Goal: Information Seeking & Learning: Find contact information

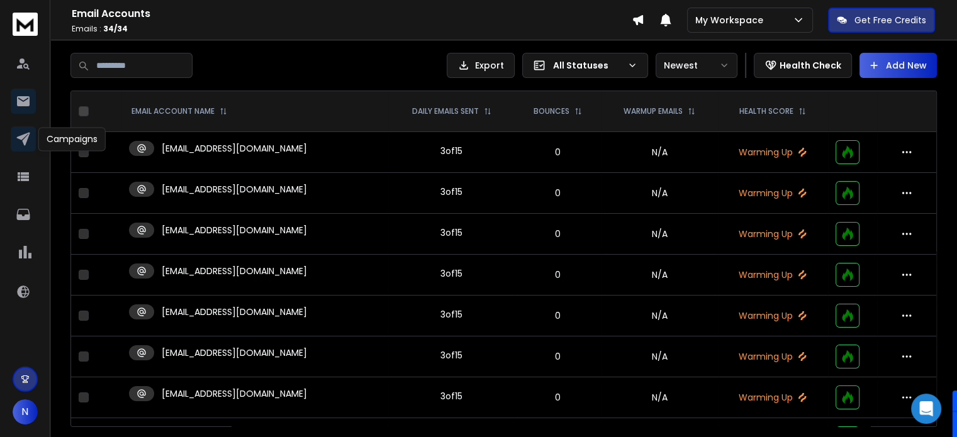
click at [19, 144] on icon at bounding box center [23, 138] width 15 height 15
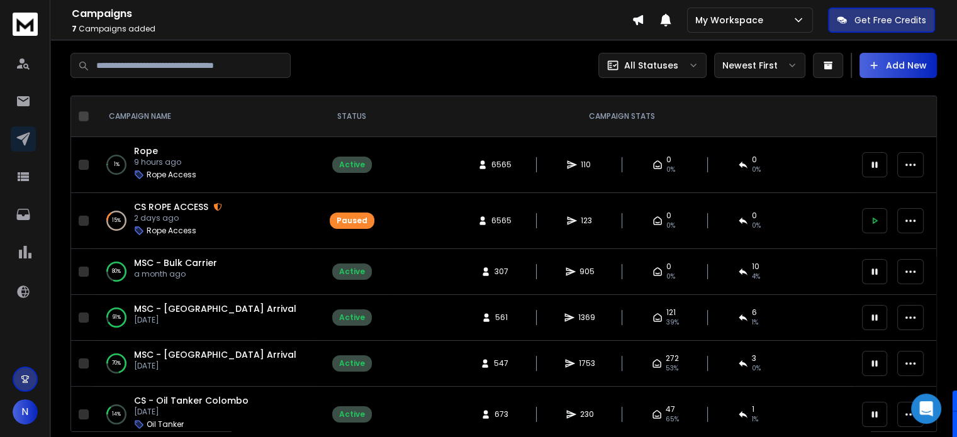
click at [198, 168] on div "1 % Rope 9 hours ago Rope Access" at bounding box center [203, 165] width 195 height 40
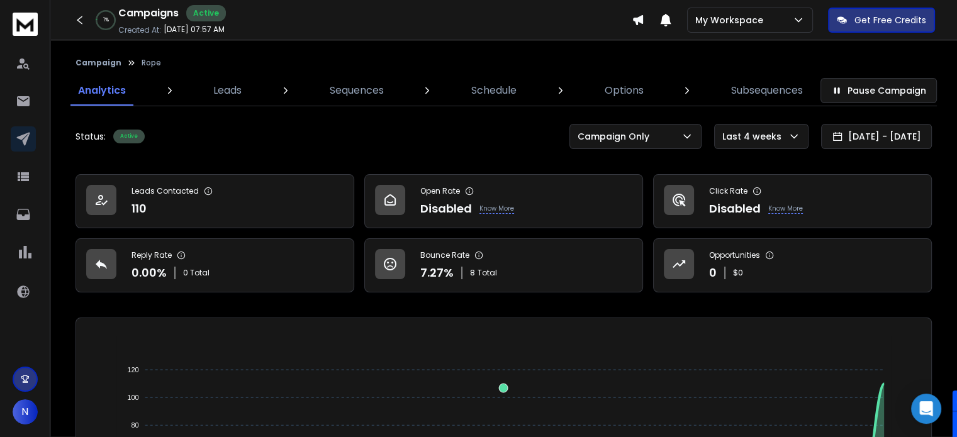
click at [477, 274] on span "Total" at bounding box center [486, 273] width 19 height 10
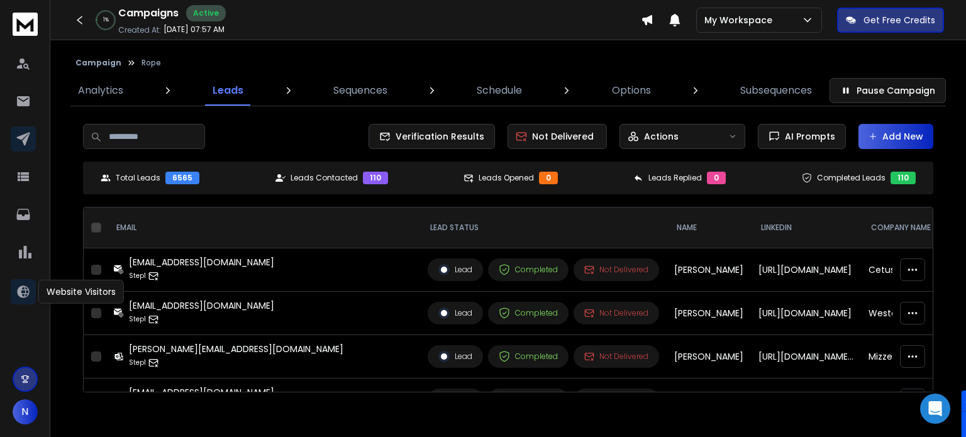
click at [26, 291] on icon at bounding box center [23, 291] width 15 height 15
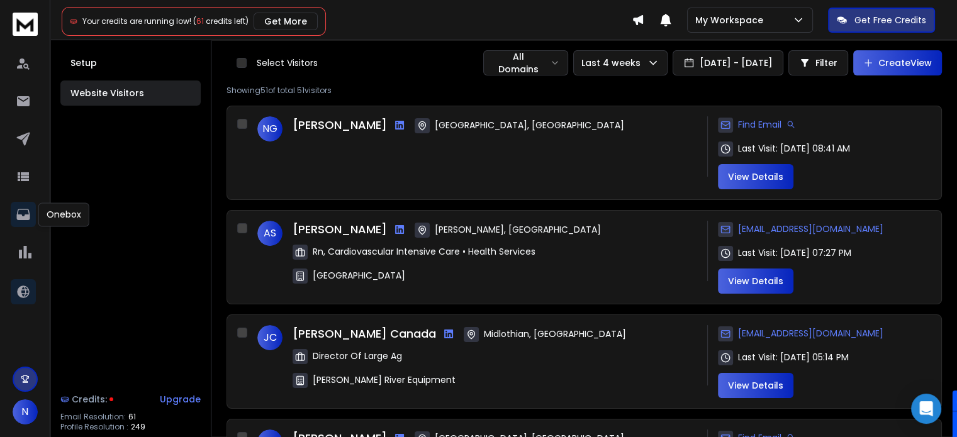
click at [25, 208] on icon at bounding box center [23, 214] width 15 height 15
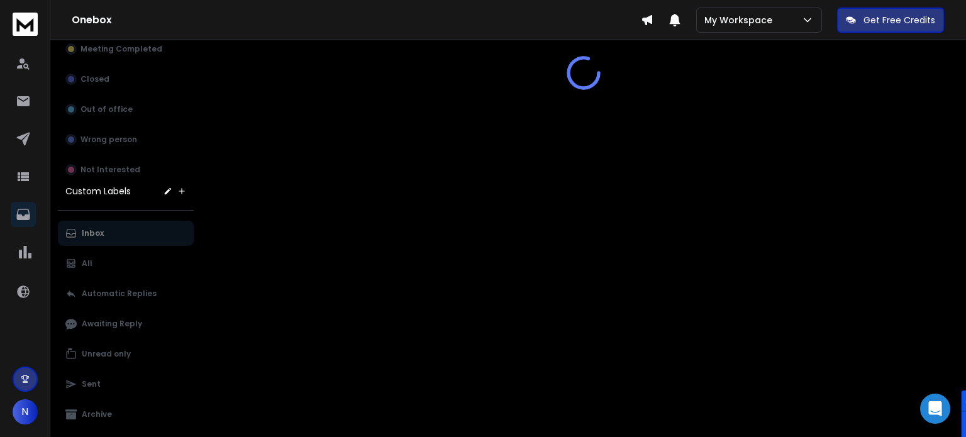
scroll to position [252, 0]
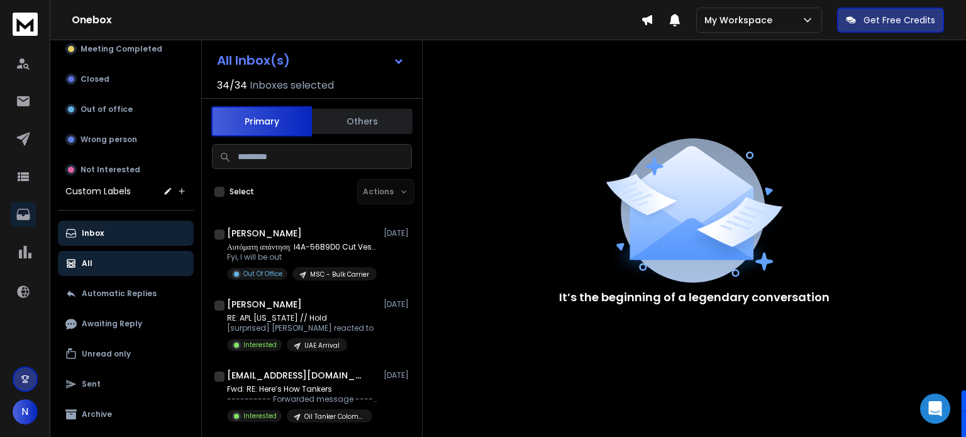
click at [91, 256] on div "All" at bounding box center [78, 263] width 27 height 15
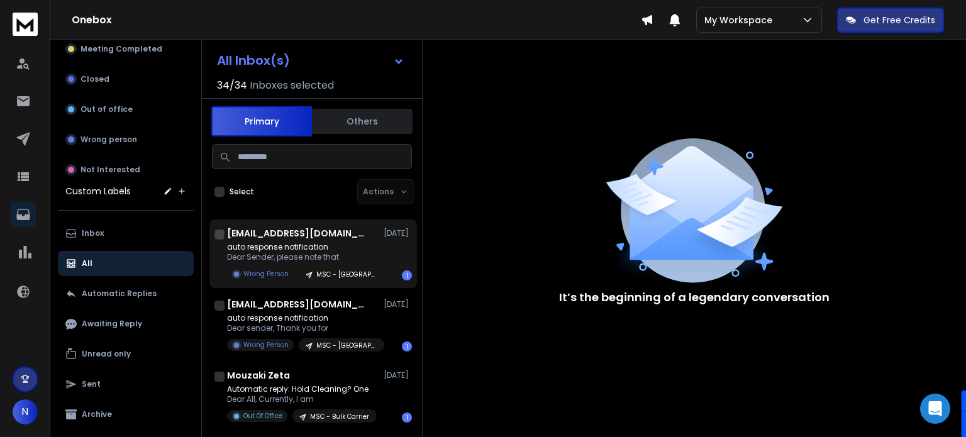
click at [299, 250] on p "auto response notification" at bounding box center [302, 247] width 151 height 10
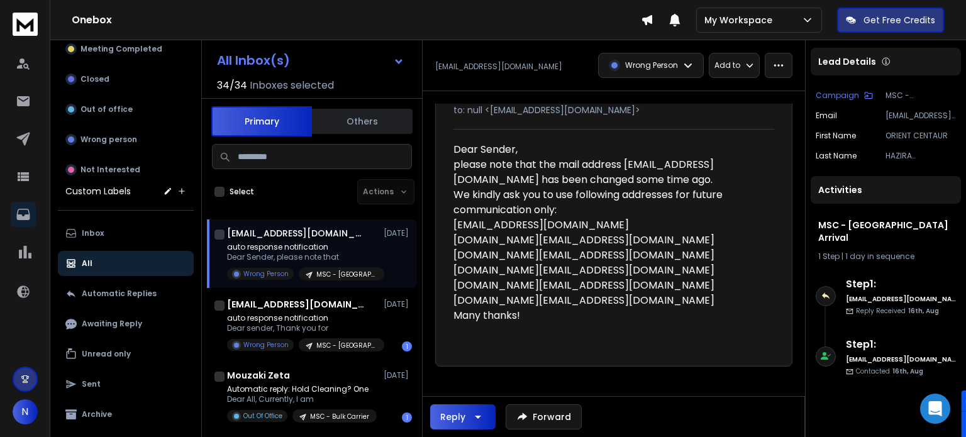
scroll to position [133, 0]
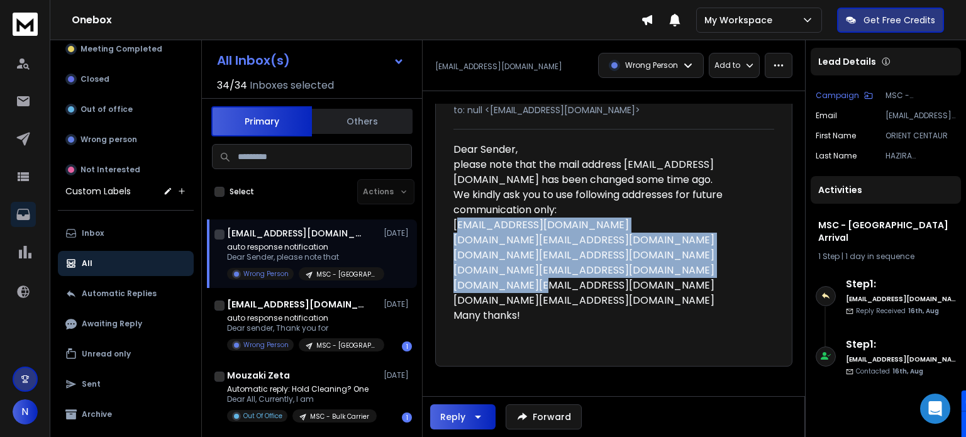
drag, startPoint x: 636, startPoint y: 361, endPoint x: 436, endPoint y: 275, distance: 218.3
click at [436, 275] on div "auto response notification [DATE] : 11:05 pm Reply Forward from: <[EMAIL_ADDRES…" at bounding box center [613, 200] width 357 height 331
copy div "[EMAIL_ADDRESS][DOMAIN_NAME] [DOMAIN_NAME][EMAIL_ADDRESS][DOMAIN_NAME] [DOMAIN_…"
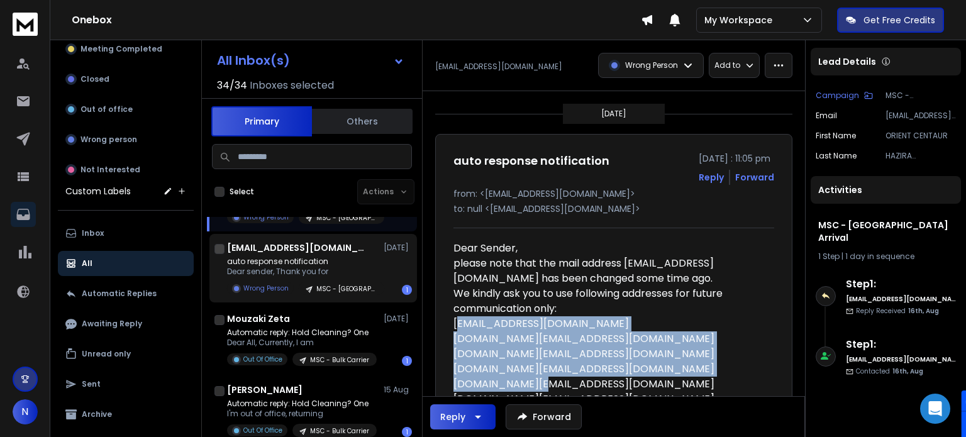
scroll to position [58, 0]
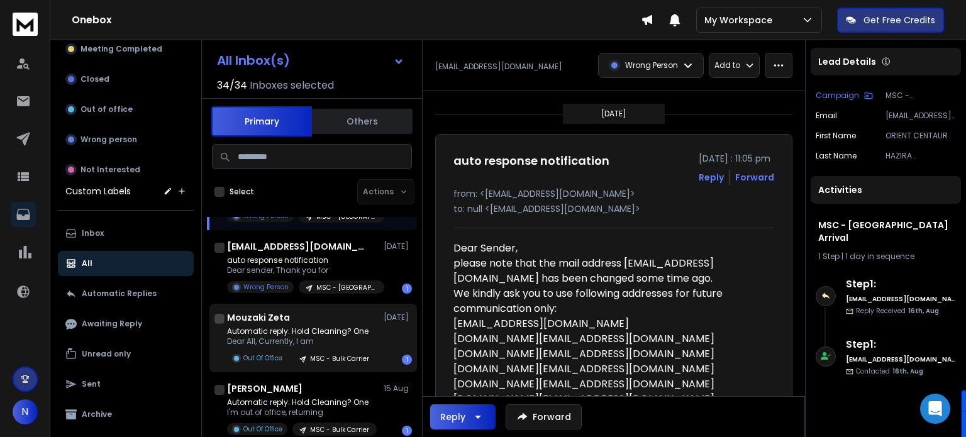
click at [308, 327] on p "Automatic reply: Hold Cleaning? One" at bounding box center [302, 331] width 150 height 10
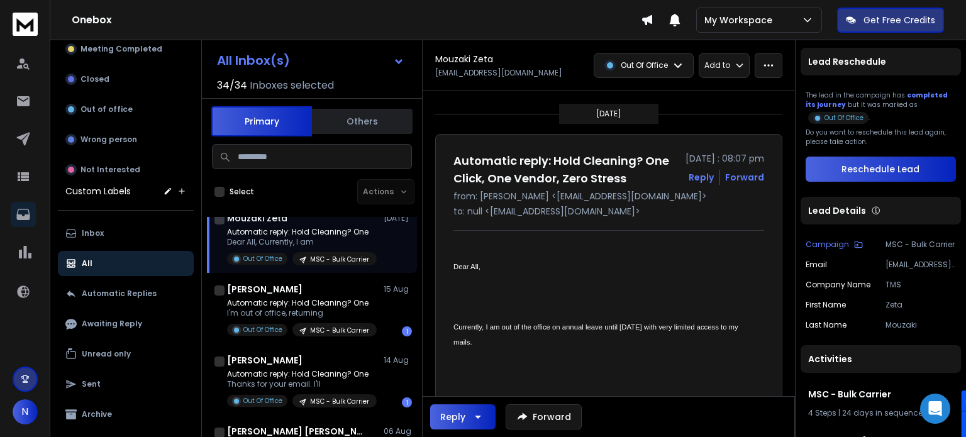
scroll to position [162, 0]
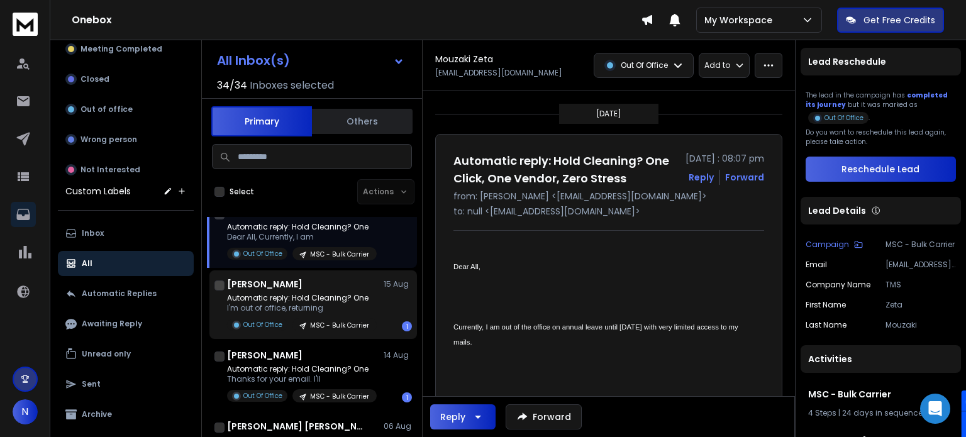
click at [319, 308] on p "I'm out of office, returning" at bounding box center [302, 308] width 150 height 10
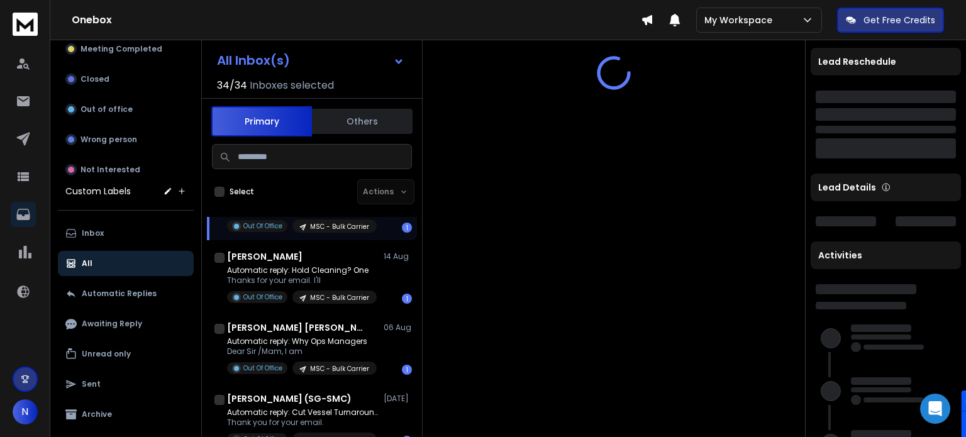
scroll to position [263, 0]
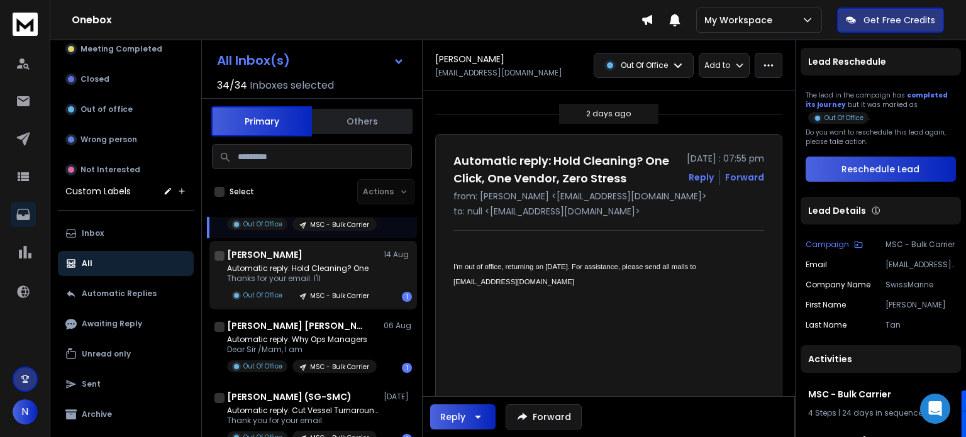
click at [312, 276] on p "Thanks for your email. I'll" at bounding box center [302, 279] width 150 height 10
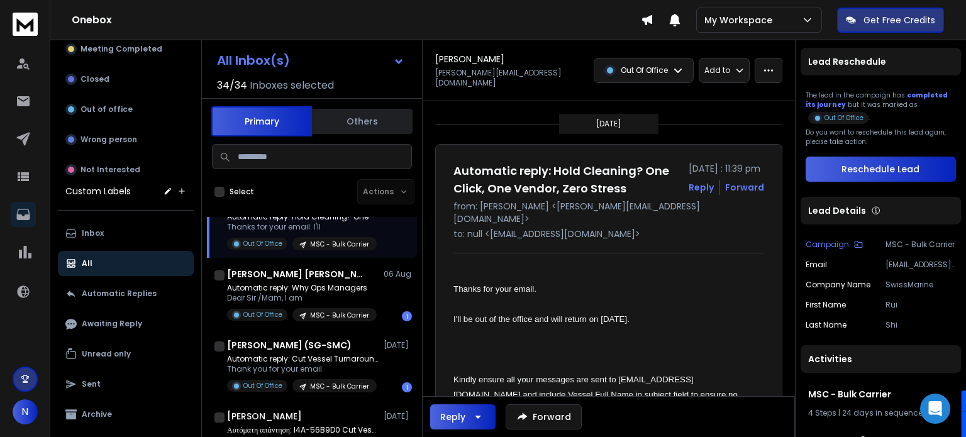
scroll to position [316, 0]
click at [312, 276] on h1 "[PERSON_NAME] [PERSON_NAME]" at bounding box center [296, 273] width 138 height 13
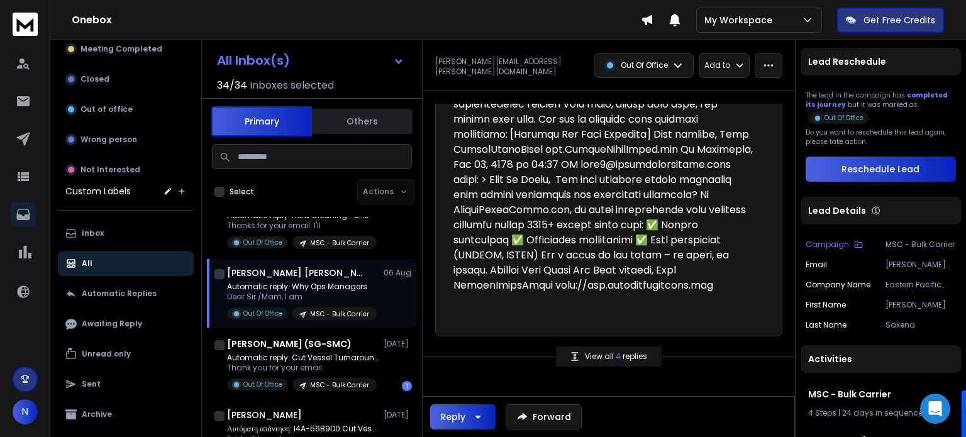
scroll to position [614, 0]
click at [610, 359] on p "View all 4 replies" at bounding box center [616, 357] width 62 height 10
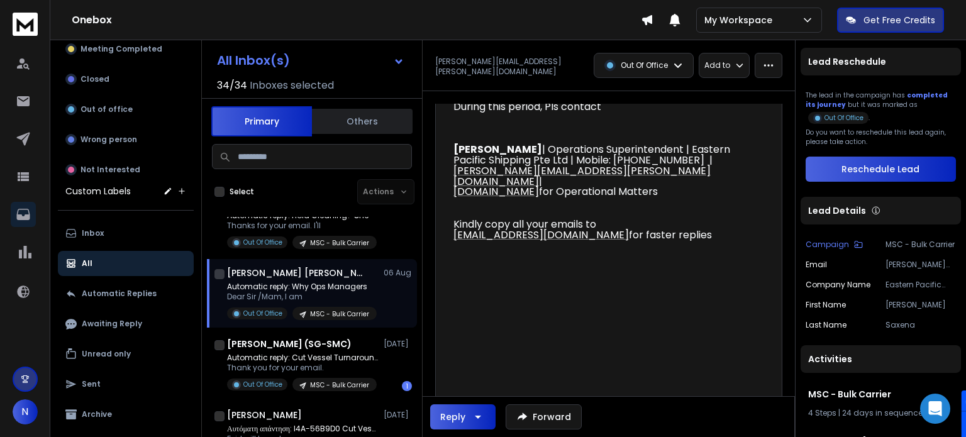
scroll to position [1067, 0]
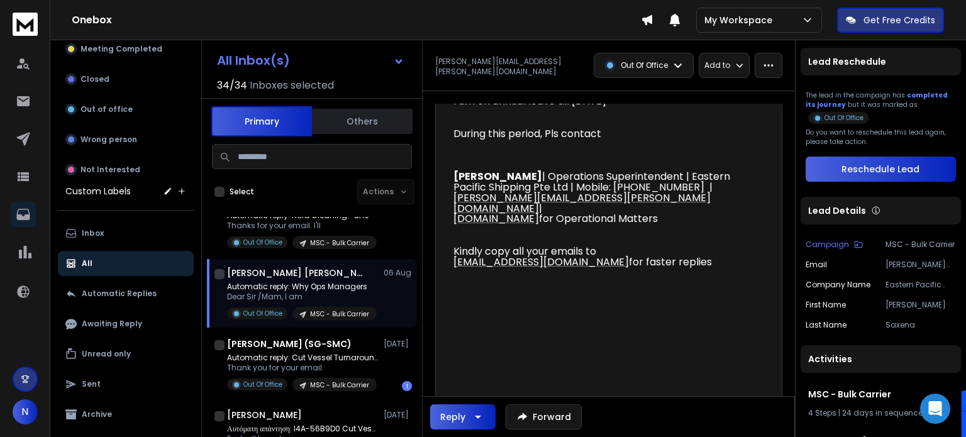
drag, startPoint x: 455, startPoint y: 227, endPoint x: 680, endPoint y: 250, distance: 225.7
click at [680, 225] on p "[PERSON_NAME] | Operations Superintendent | Eastern Pacific Shipping Pte Ltd | …" at bounding box center [603, 193] width 301 height 64
copy p "[PERSON_NAME] | Operations Superintendent | Eastern Pacific Shipping Pte Ltd | …"
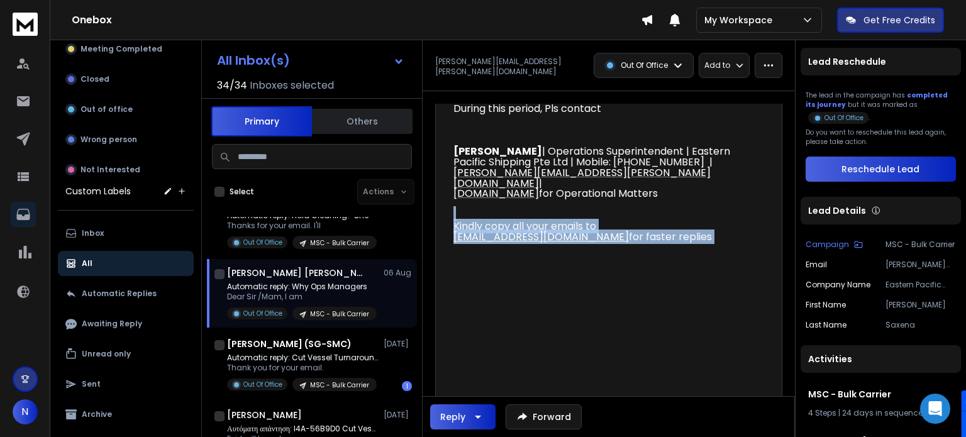
drag, startPoint x: 466, startPoint y: 270, endPoint x: 725, endPoint y: 308, distance: 261.1
click at [725, 308] on div "Dear Sir /Mam, I am on annual leave till [DATE] During this period, Pls contact…" at bounding box center [603, 174] width 301 height 301
copy div "Kindly copy all your emails to [EMAIL_ADDRESS][DOMAIN_NAME] for faster replies"
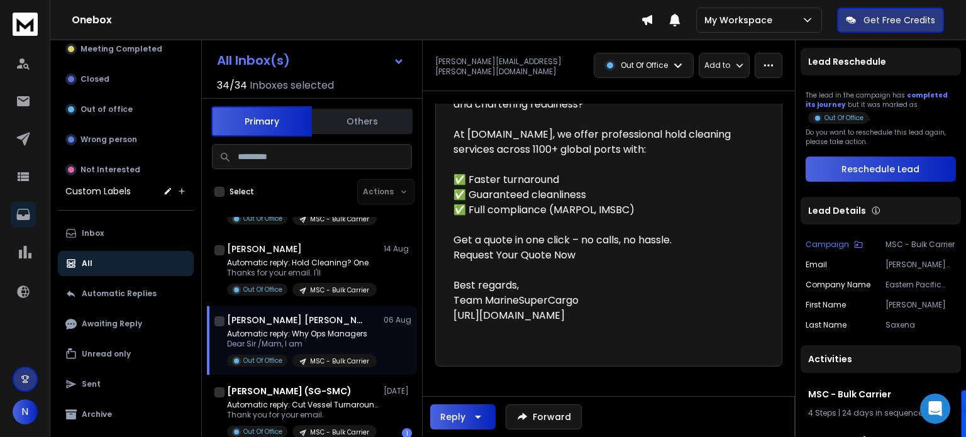
scroll to position [329, 0]
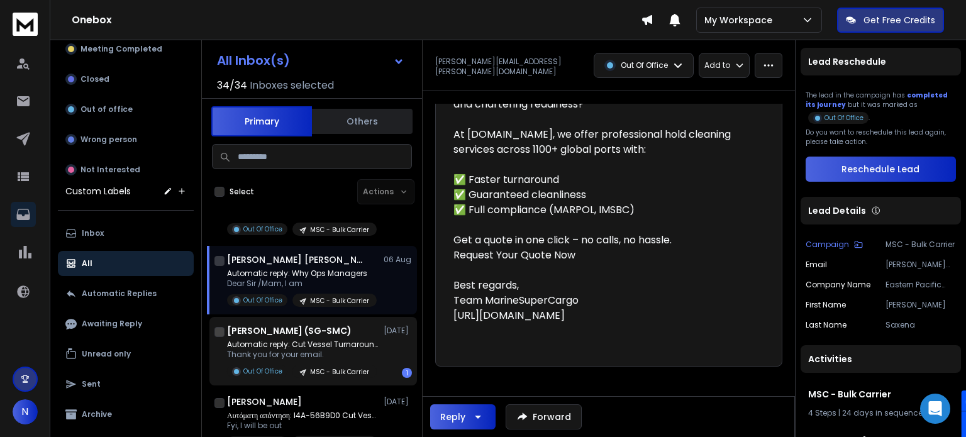
click at [333, 338] on div "[PERSON_NAME] (SG-SMC) [DATE] Automatic reply: Cut Vessel Turnaround Thank you …" at bounding box center [319, 351] width 185 height 53
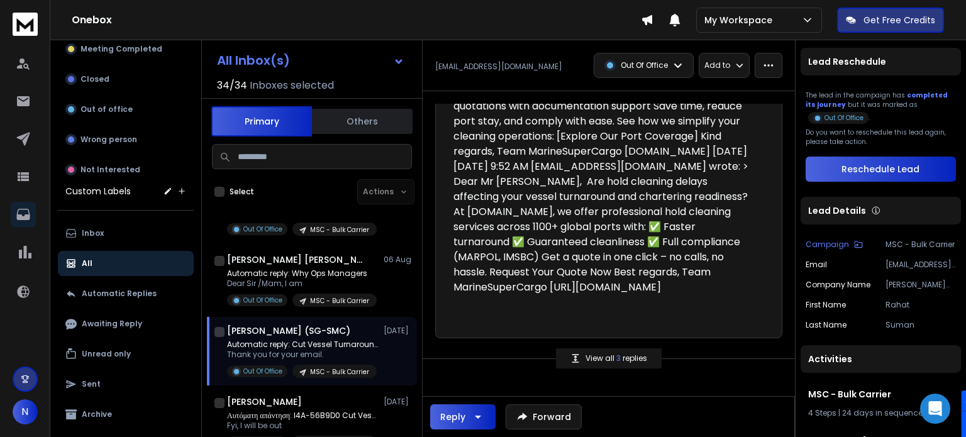
scroll to position [556, 0]
click at [604, 354] on p "View all 3 replies" at bounding box center [617, 357] width 62 height 10
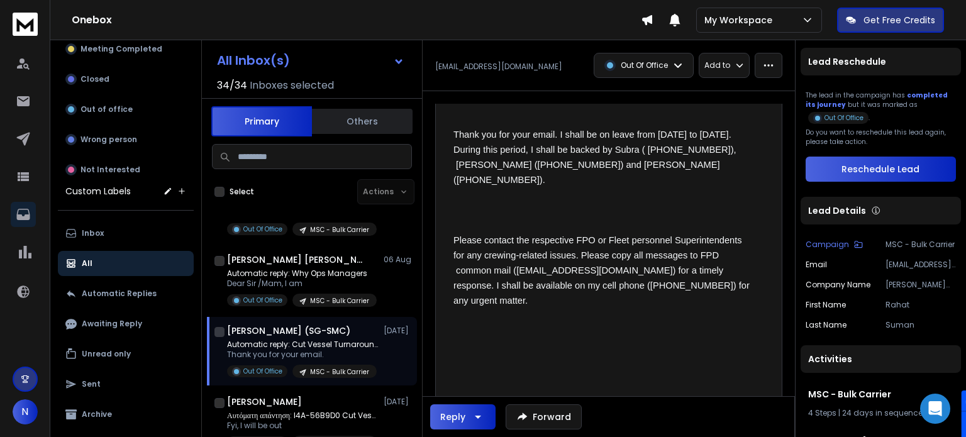
scroll to position [931, 0]
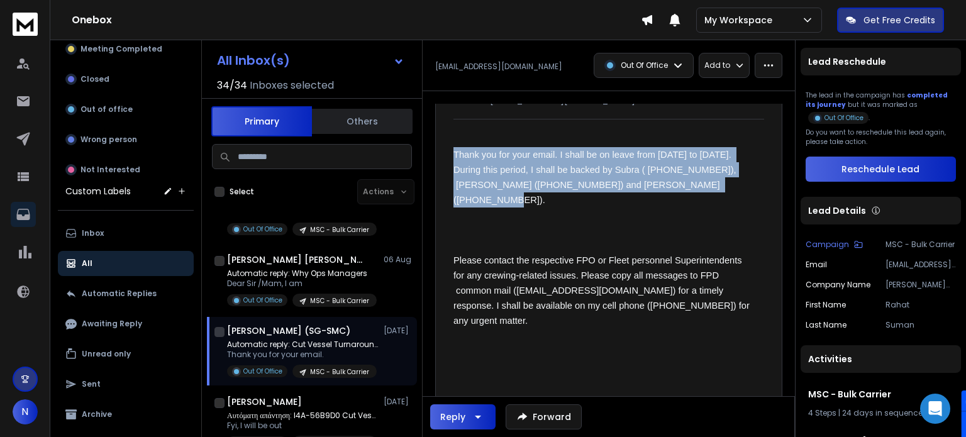
drag, startPoint x: 451, startPoint y: 179, endPoint x: 689, endPoint y: 208, distance: 239.6
click at [689, 208] on div "Automatic reply: Cut Vessel Turnaround Time with Pro Hold Cleaning for [PERSON_…" at bounding box center [608, 239] width 347 height 505
click at [732, 321] on p "Please contact the respective FPO or Fleet personnel Superintendents for any cr…" at bounding box center [603, 290] width 301 height 75
copy div "Thank you for your email. I shall be on leave from [DATE] to [DATE]. During thi…"
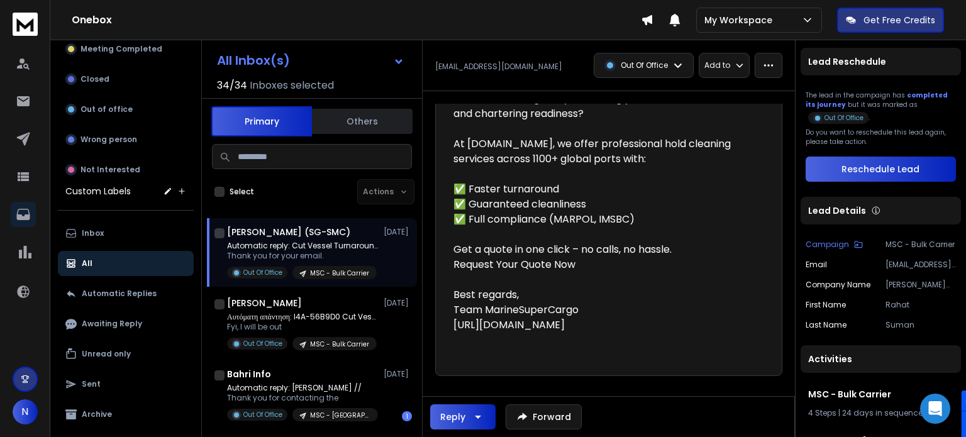
scroll to position [2203, 0]
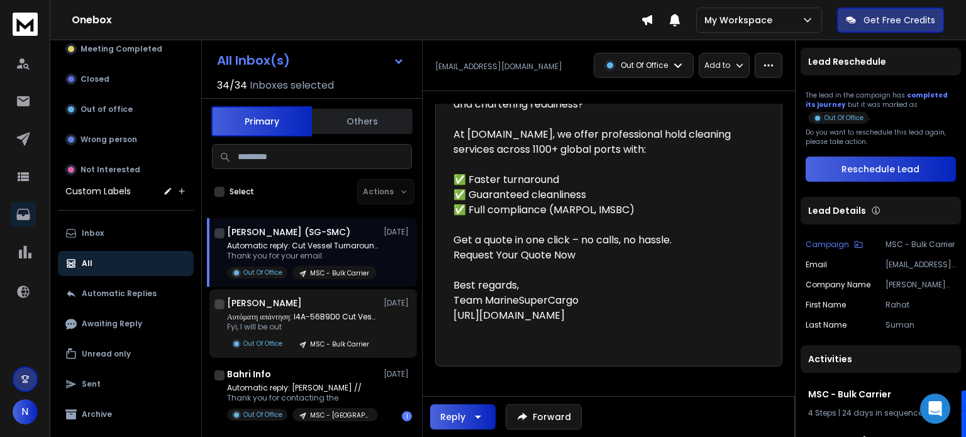
click at [291, 297] on div "[PERSON_NAME] [DATE]" at bounding box center [319, 303] width 185 height 13
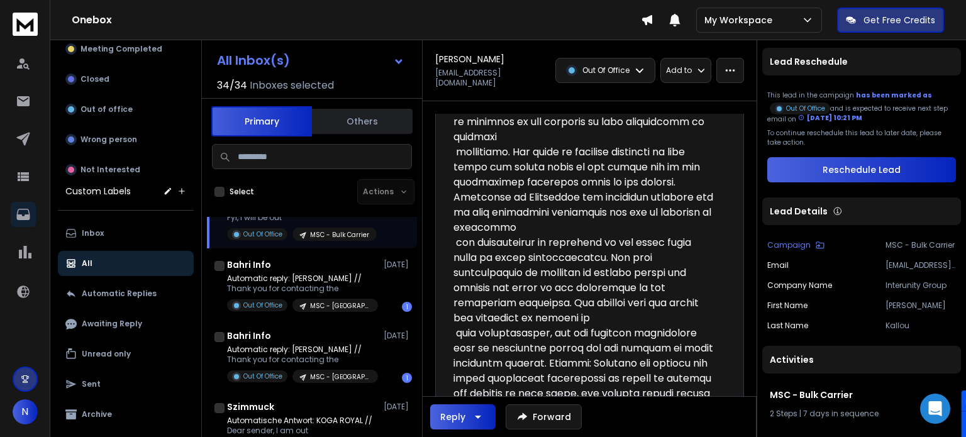
scroll to position [538, 0]
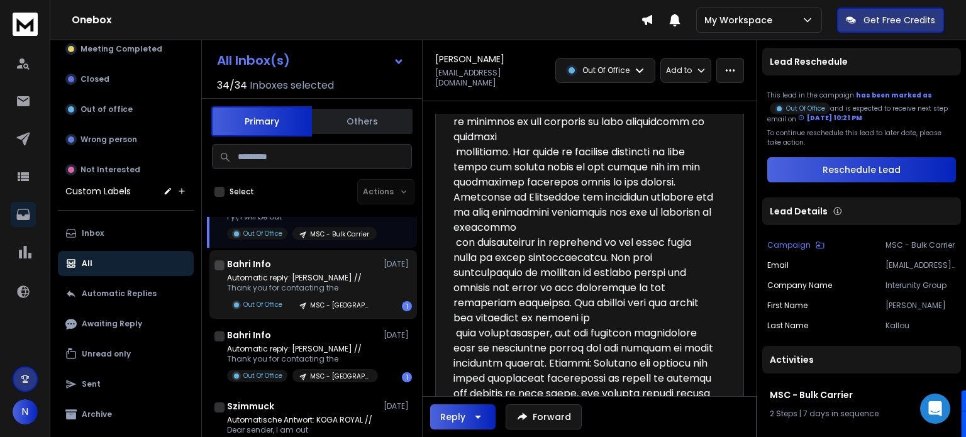
click at [299, 262] on div "Bahri Info [DATE]" at bounding box center [319, 264] width 185 height 13
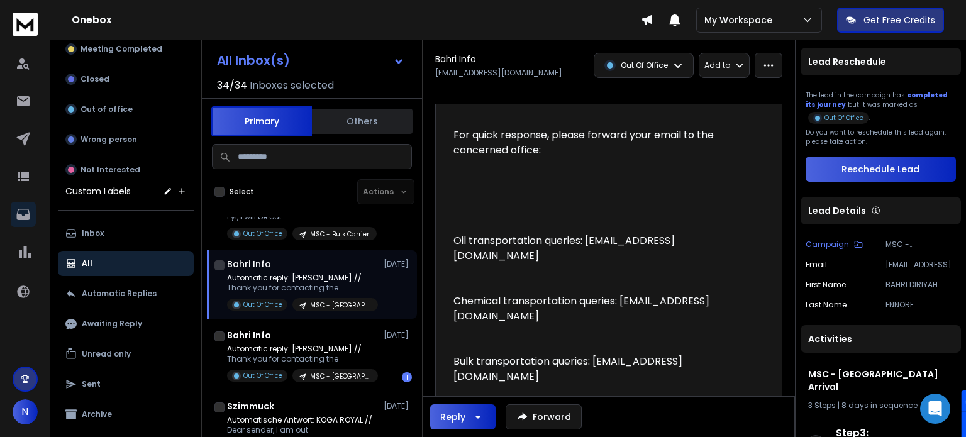
scroll to position [326, 0]
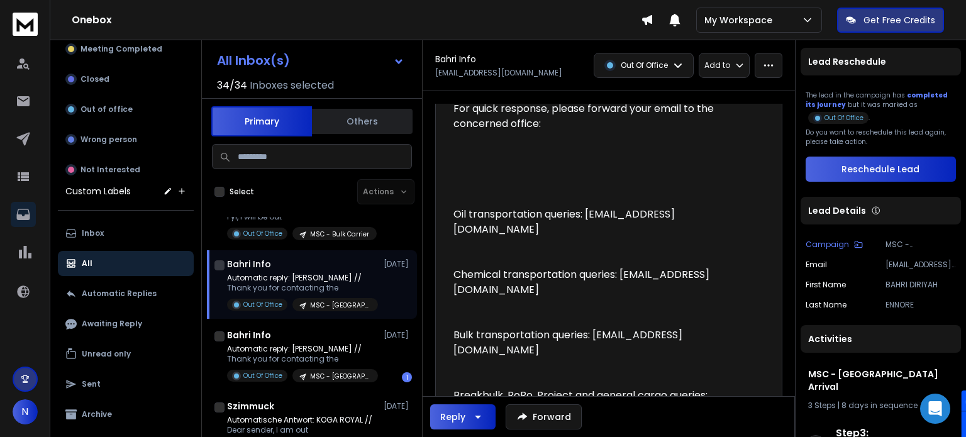
click at [463, 207] on div "Oil transportation queries: [EMAIL_ADDRESS][DOMAIN_NAME]" at bounding box center [603, 229] width 301 height 45
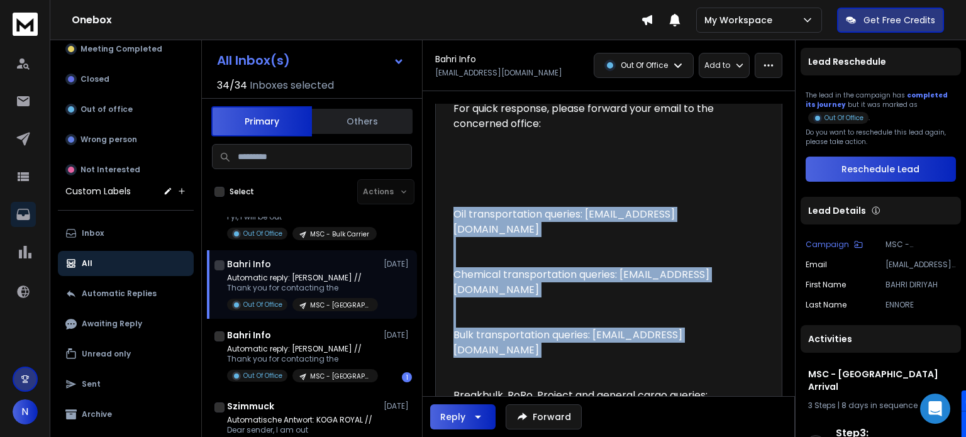
drag, startPoint x: 453, startPoint y: 191, endPoint x: 624, endPoint y: 309, distance: 207.4
click at [624, 309] on div "Thank you for contacting the general mailbox of The National Shipping Company o…" at bounding box center [608, 347] width 311 height 825
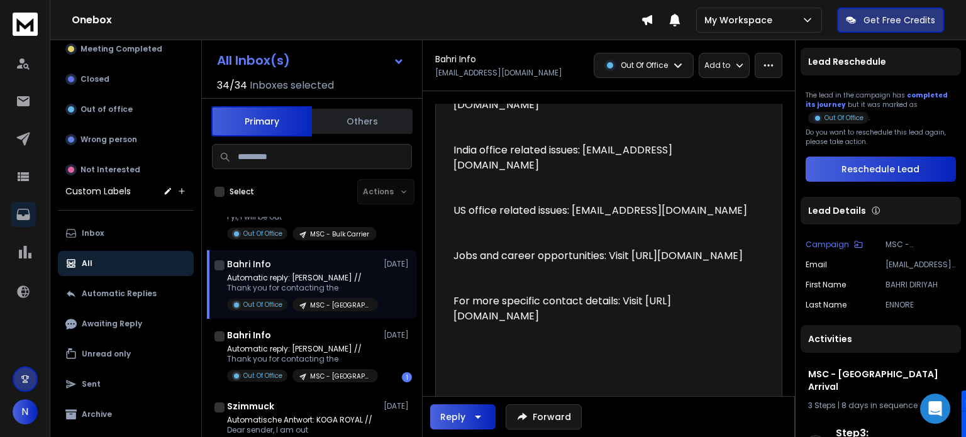
scroll to position [560, 0]
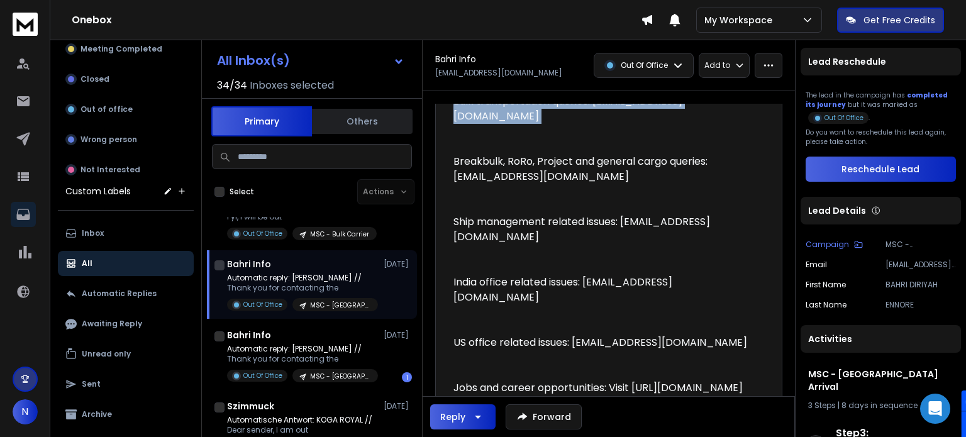
click at [727, 352] on div "Thank you for contacting the general mailbox of The National Shipping Company o…" at bounding box center [608, 113] width 311 height 825
copy div "Oil transportation queries: [EMAIL_ADDRESS][DOMAIN_NAME] Chemical transportatio…"
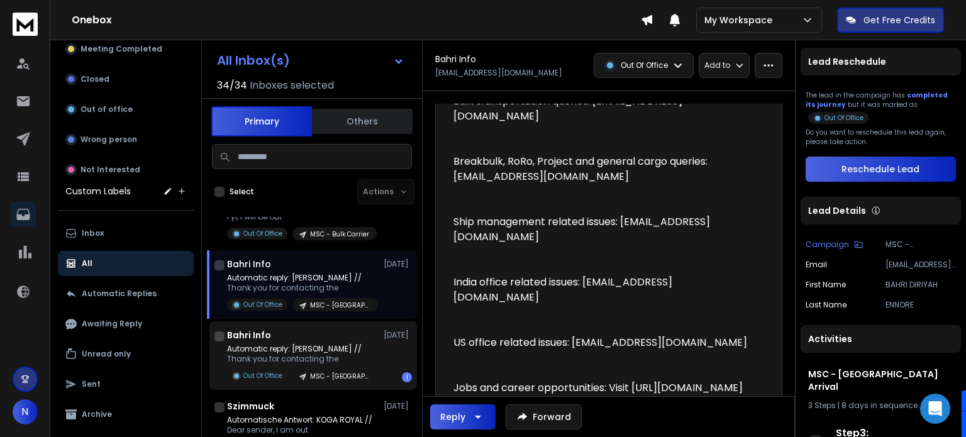
click at [302, 326] on div "Bahri Info [DATE] Automatic reply: [PERSON_NAME] // Thank you for contacting th…" at bounding box center [313, 355] width 208 height 69
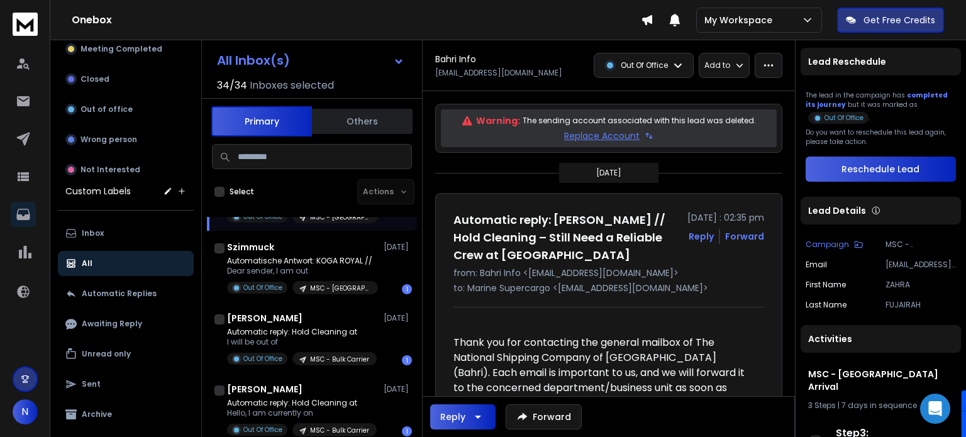
scroll to position [699, 0]
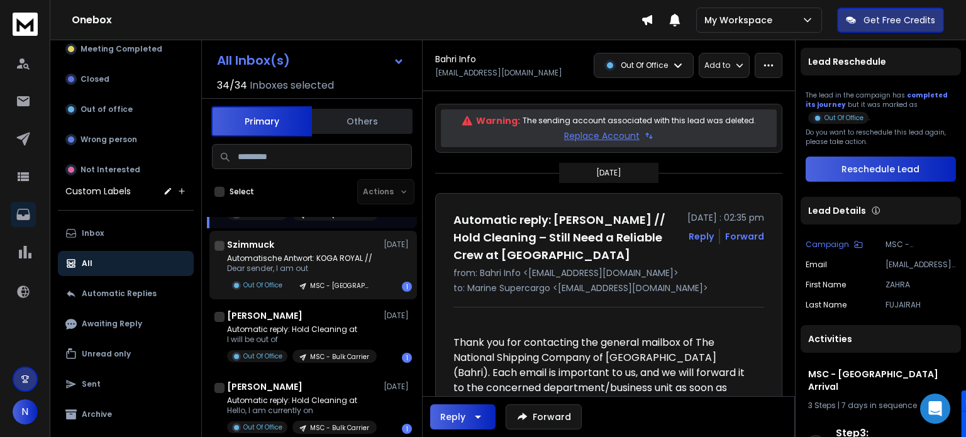
click at [319, 268] on p "Dear sender, I am out" at bounding box center [302, 269] width 151 height 10
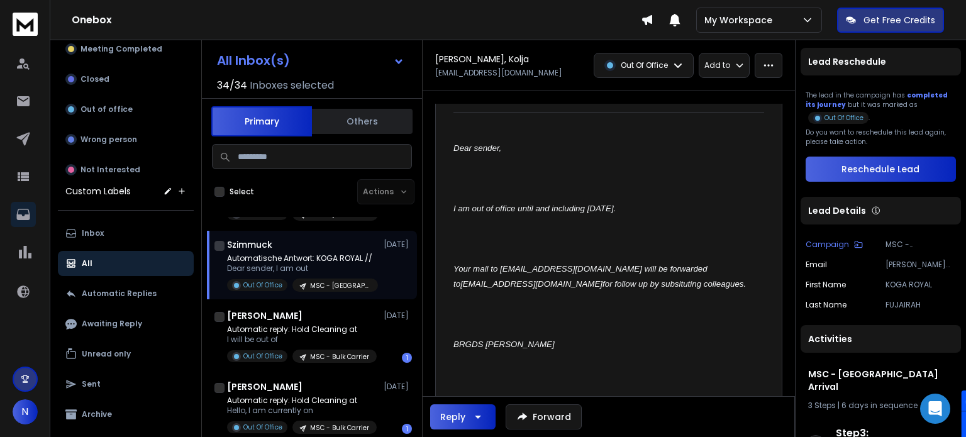
scroll to position [373, 0]
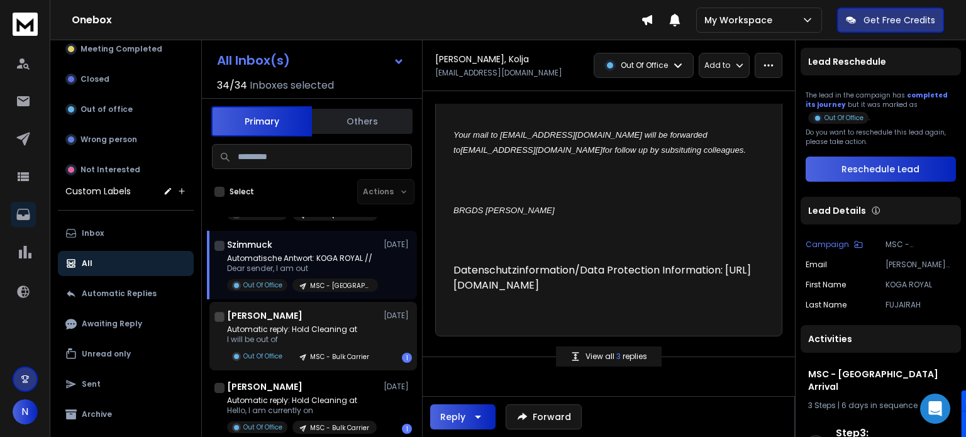
click at [321, 318] on div "[PERSON_NAME] [DATE]" at bounding box center [319, 315] width 185 height 13
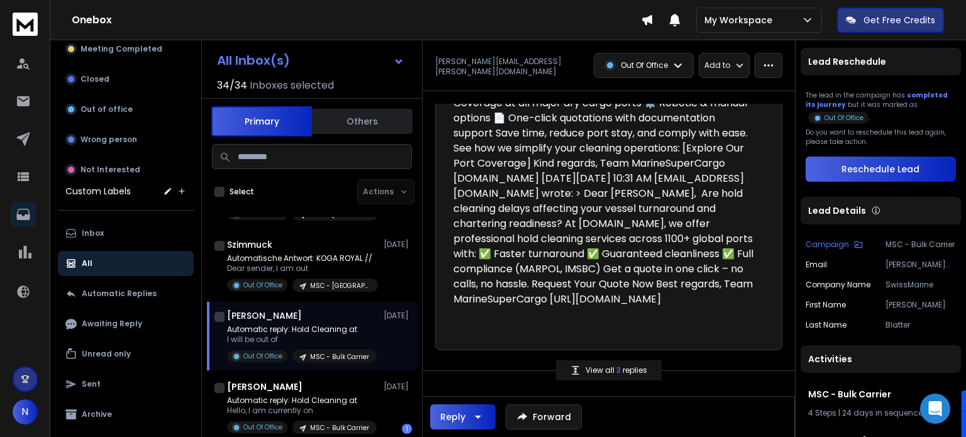
scroll to position [556, 0]
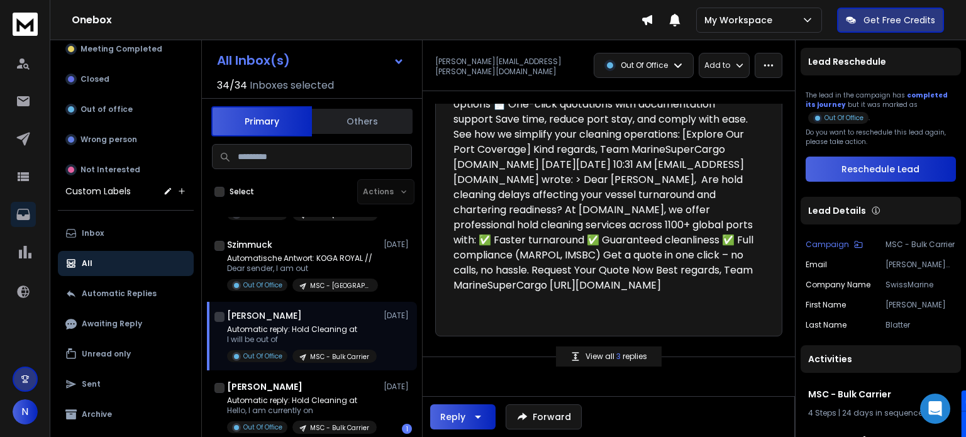
click at [607, 354] on p "View all 3 replies" at bounding box center [617, 357] width 62 height 10
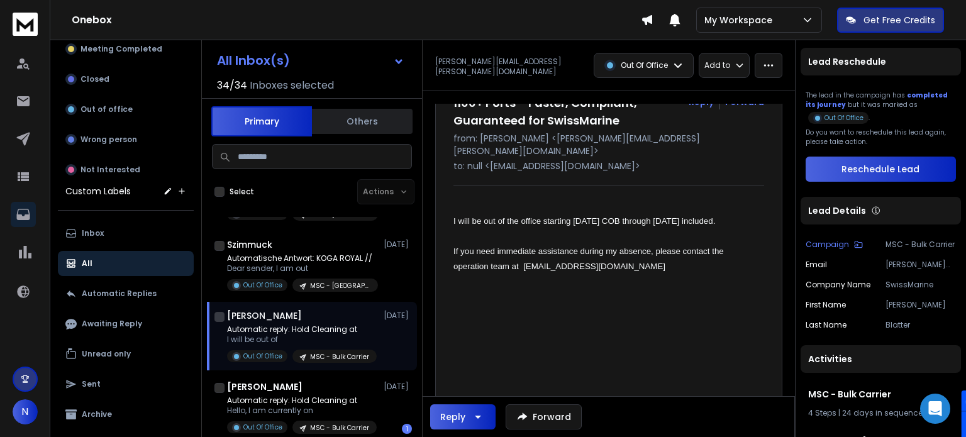
scroll to position [1474, 0]
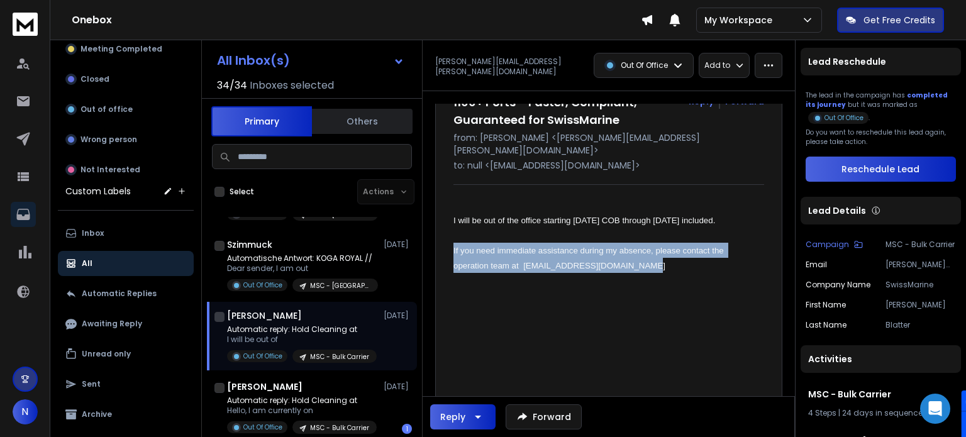
drag, startPoint x: 659, startPoint y: 287, endPoint x: 440, endPoint y: 272, distance: 220.0
click at [440, 272] on div "Automatic reply: Hold Cleaning at 1100+ Ports – Faster, Compliant, Guaranteed f…" at bounding box center [608, 232] width 347 height 349
copy span "If you need immediate assistance during my absence, please contact the operatio…"
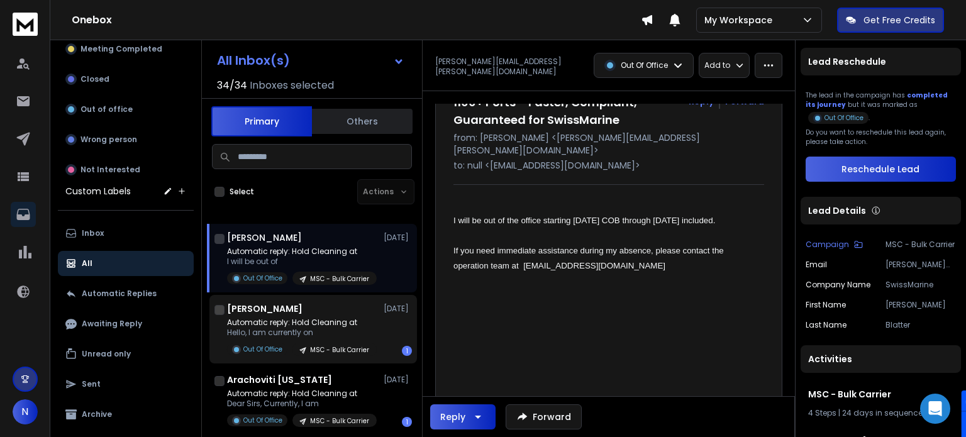
click at [305, 321] on p "Automatic reply: Hold Cleaning at" at bounding box center [302, 323] width 150 height 10
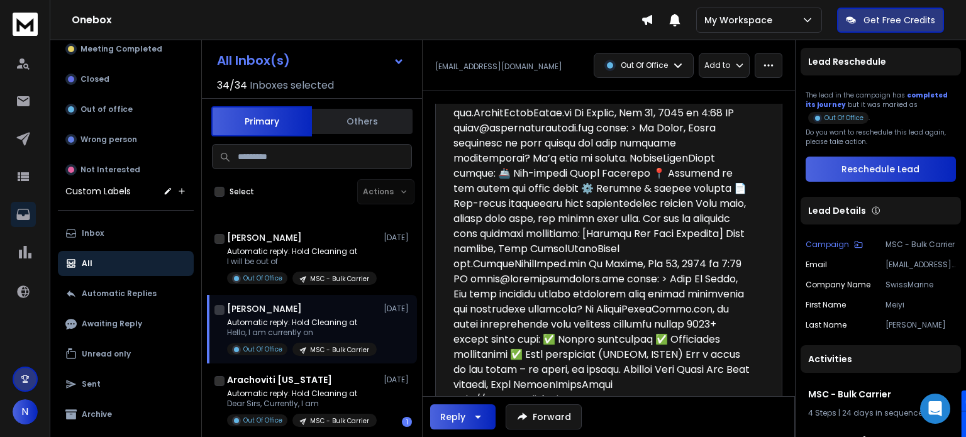
scroll to position [614, 0]
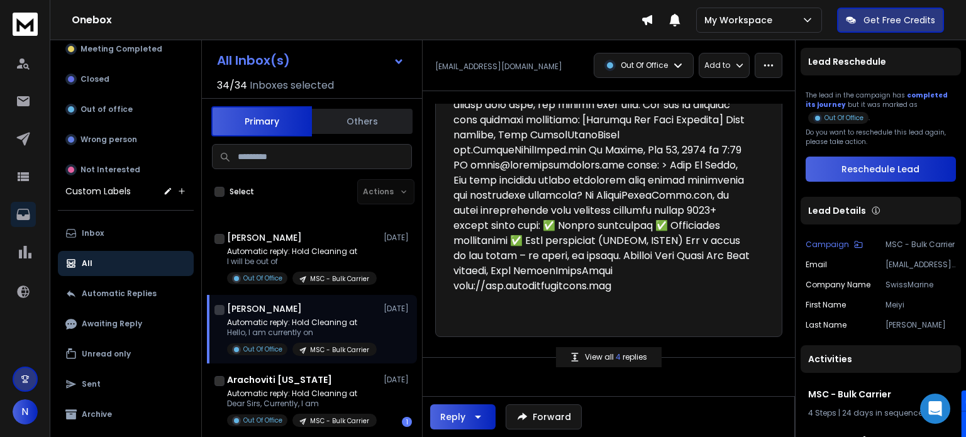
click at [611, 358] on p "View all 4 replies" at bounding box center [616, 357] width 62 height 10
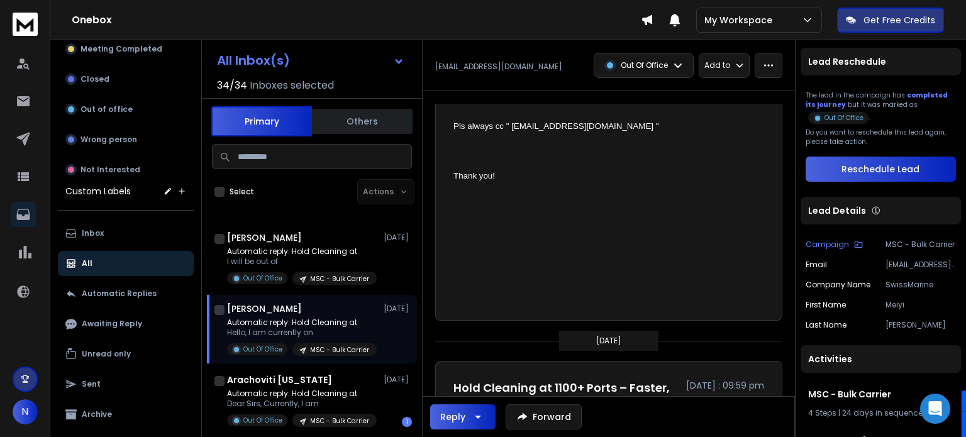
scroll to position [2420, 0]
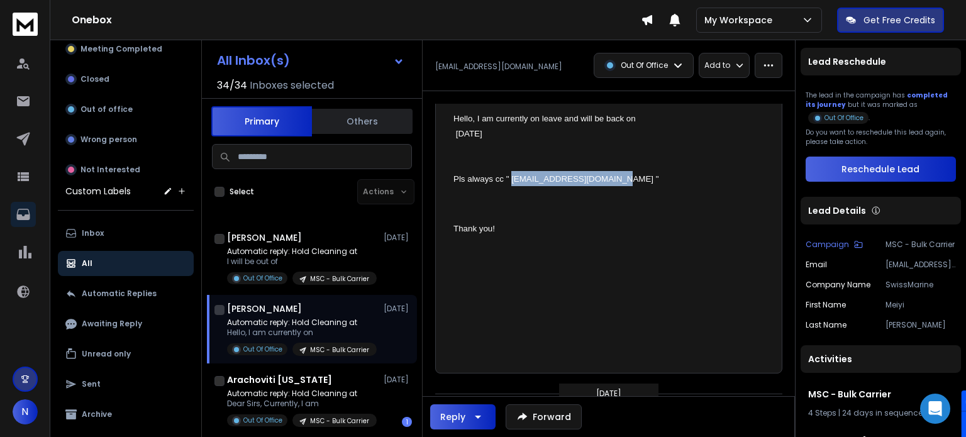
drag, startPoint x: 624, startPoint y: 212, endPoint x: 510, endPoint y: 208, distance: 113.9
click at [510, 186] on p "Pls always cc " [EMAIL_ADDRESS][DOMAIN_NAME] "" at bounding box center [603, 171] width 301 height 30
copy span "[EMAIL_ADDRESS][DOMAIN_NAME] ""
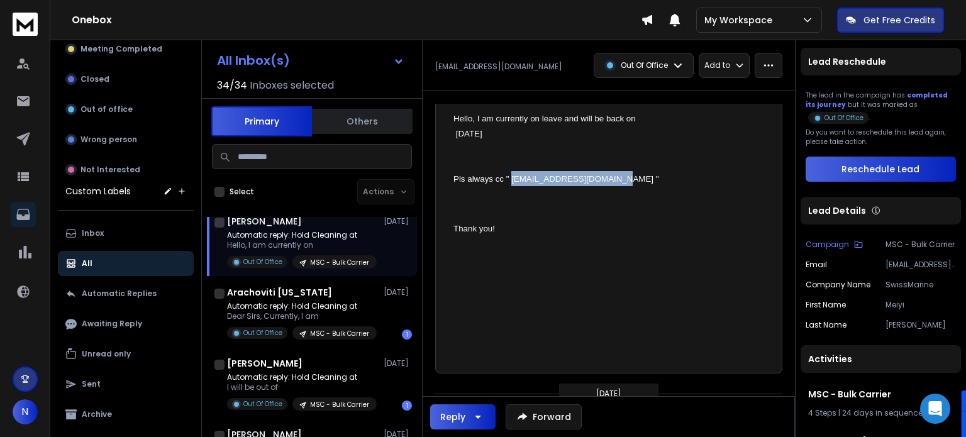
scroll to position [865, 0]
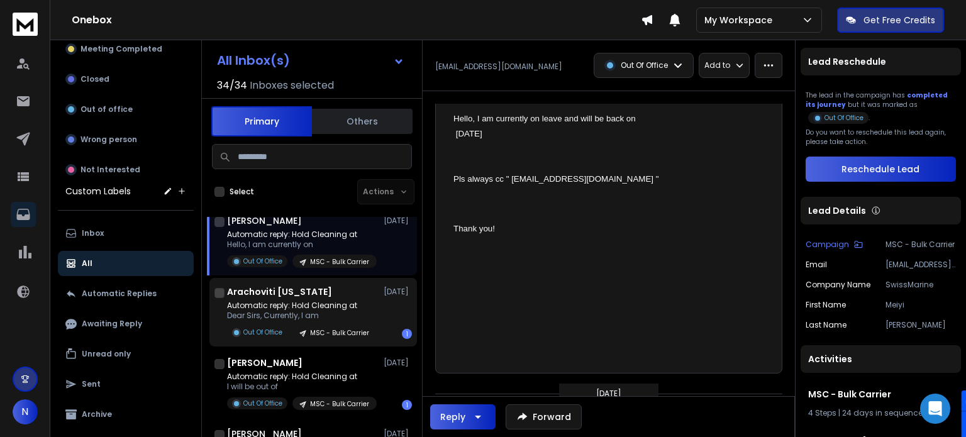
click at [309, 294] on h1 "Arachoviti [US_STATE]" at bounding box center [279, 292] width 105 height 13
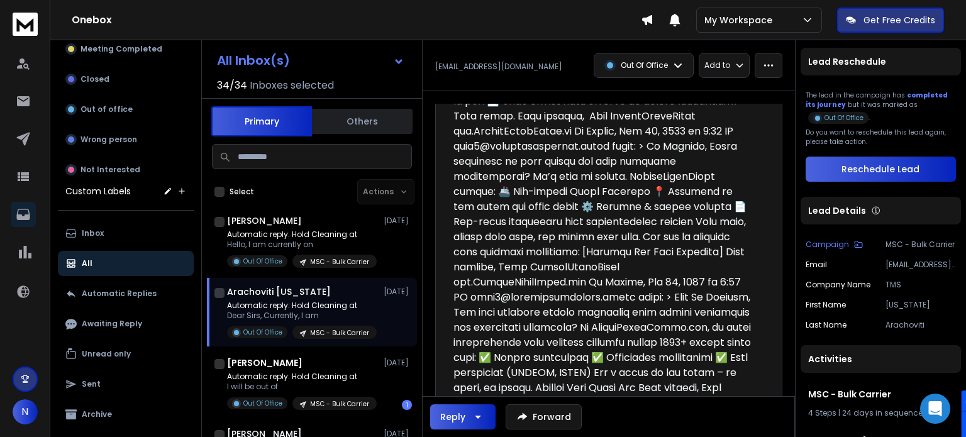
scroll to position [614, 0]
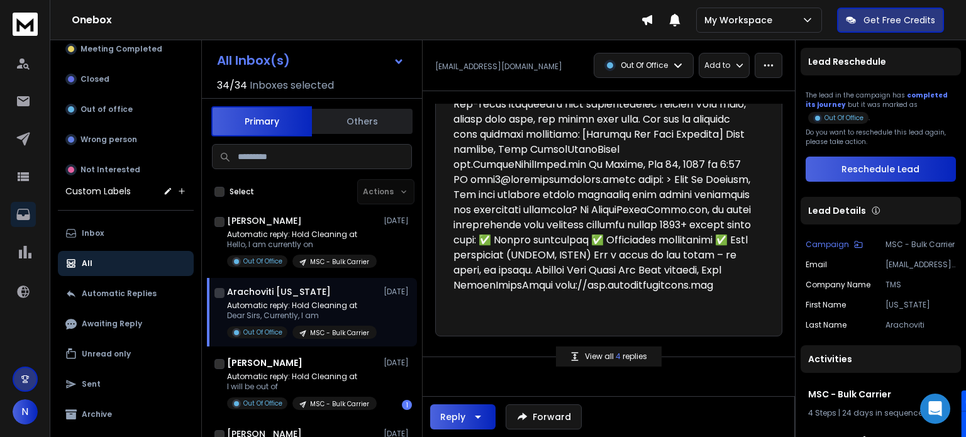
click at [583, 357] on div "View all 4 replies" at bounding box center [609, 357] width 106 height 20
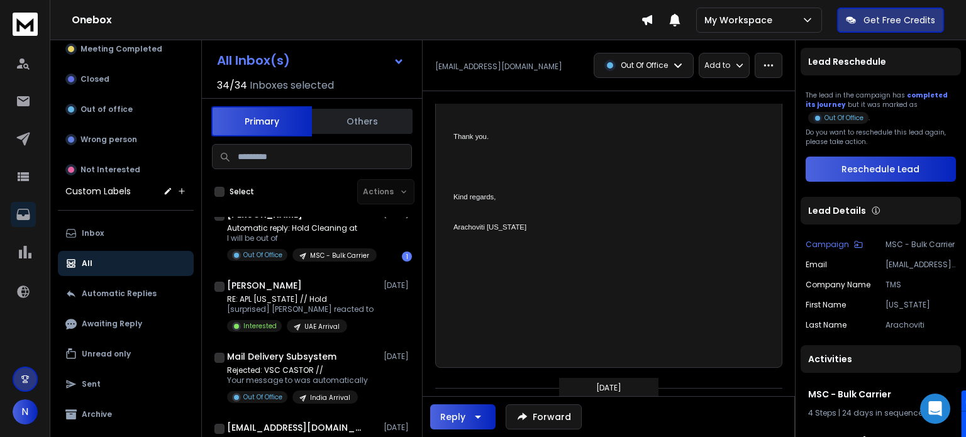
scroll to position [1020, 0]
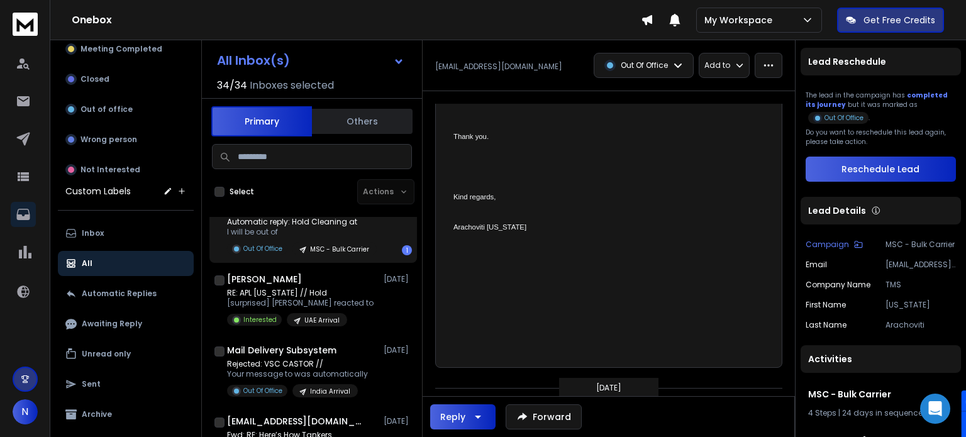
click at [314, 231] on p "I will be out of" at bounding box center [302, 232] width 150 height 10
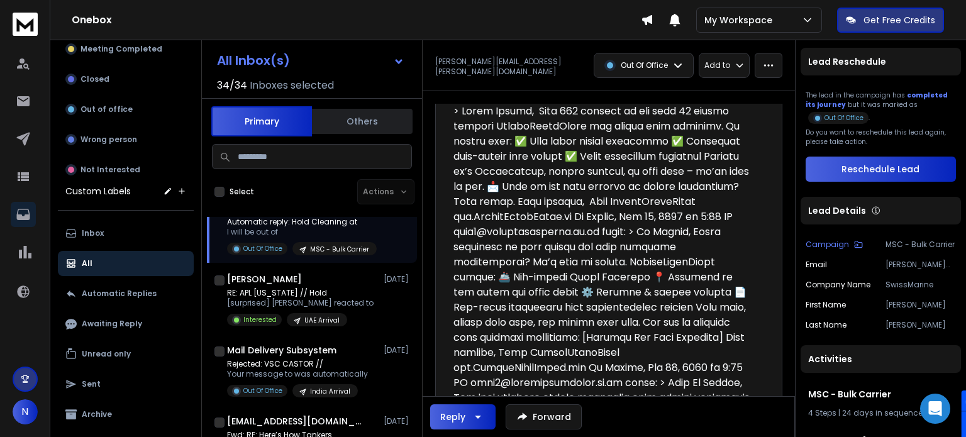
scroll to position [614, 0]
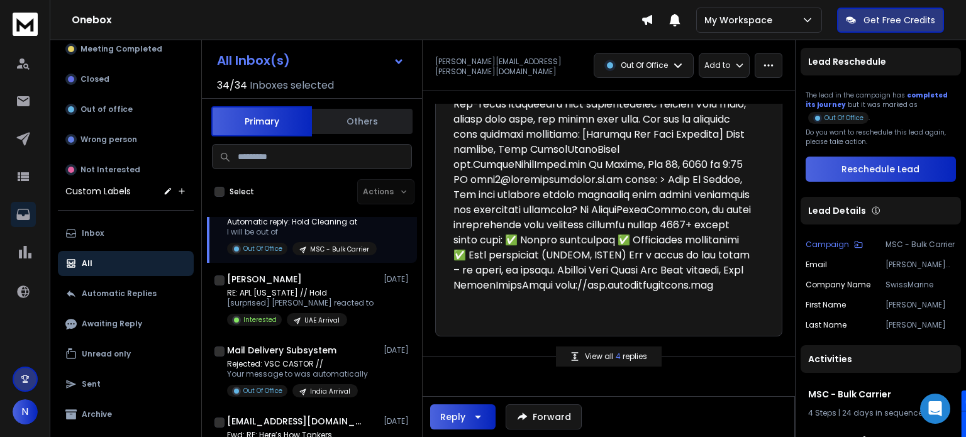
click at [602, 354] on p "View all 4 replies" at bounding box center [616, 357] width 62 height 10
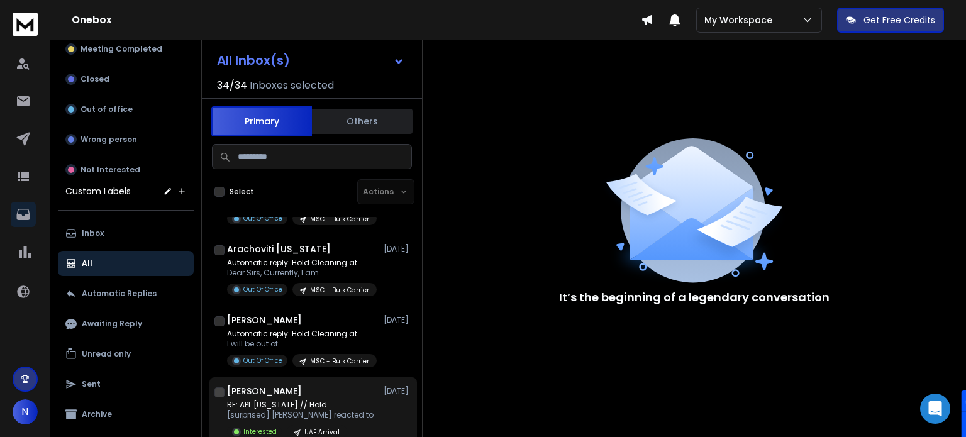
scroll to position [1039, 0]
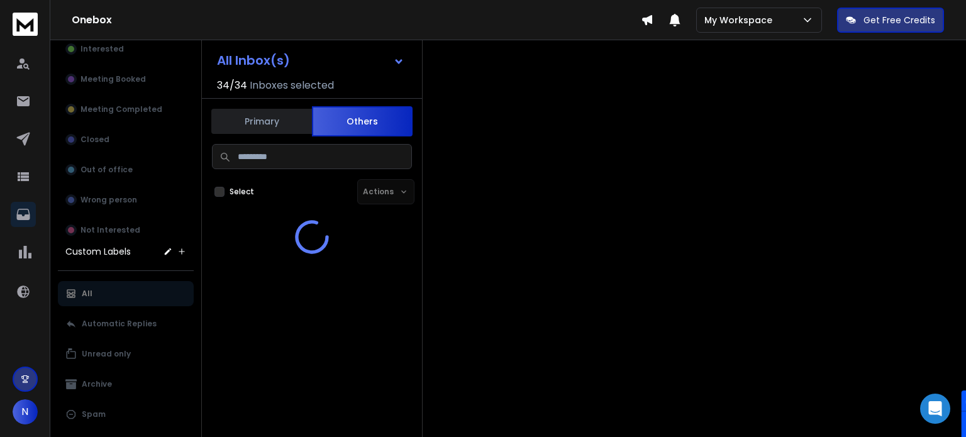
click at [375, 124] on button "Others" at bounding box center [362, 121] width 101 height 30
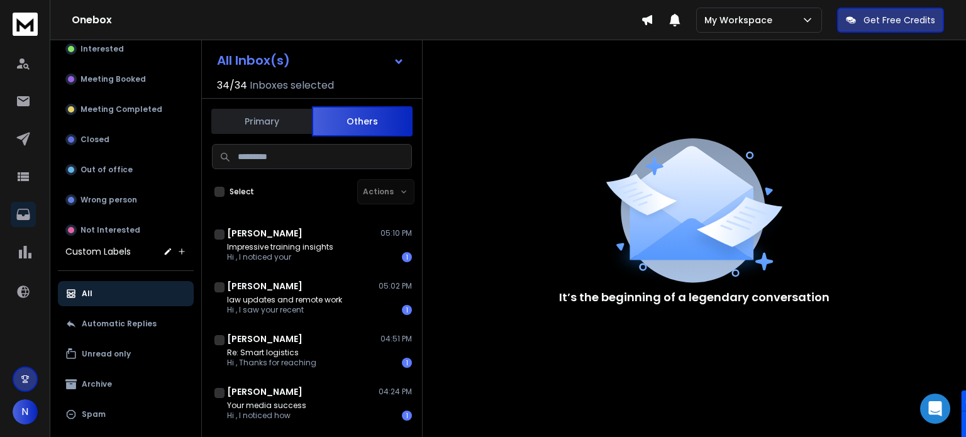
scroll to position [0, 0]
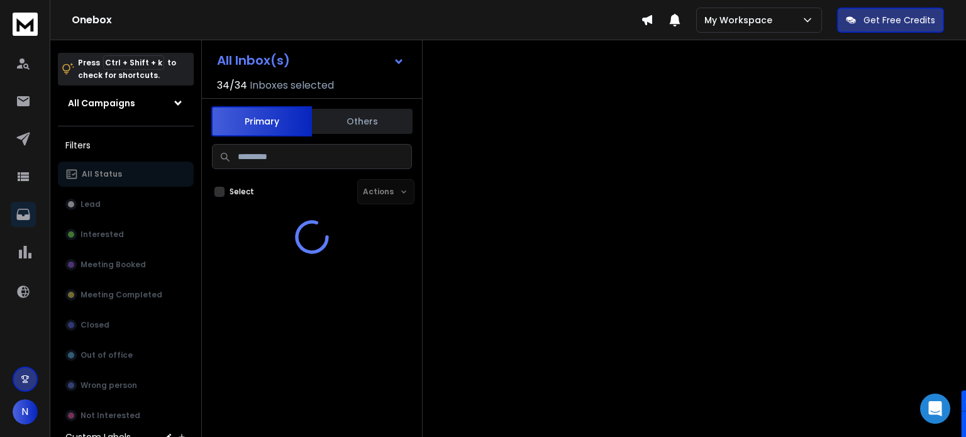
click at [265, 128] on button "Primary" at bounding box center [261, 121] width 101 height 30
